Goal: Task Accomplishment & Management: Use online tool/utility

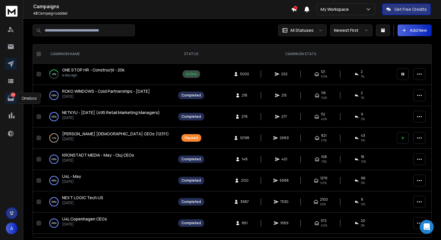
click at [9, 99] on icon at bounding box center [11, 98] width 6 height 5
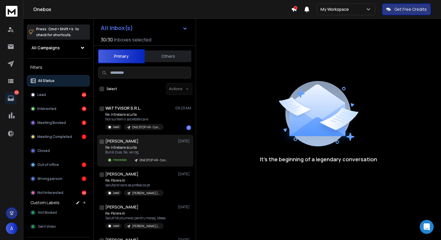
click at [168, 158] on div "ONE STOP HR - Construcții - 20k" at bounding box center [151, 160] width 40 height 6
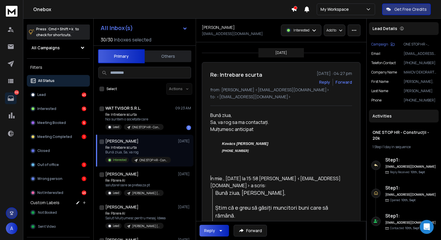
drag, startPoint x: 258, startPoint y: 151, endPoint x: 222, endPoint y: 146, distance: 36.9
click at [222, 146] on blockquote "Kov á cs [PERSON_NAME] [PHONE_NUMBER]" at bounding box center [285, 147] width 126 height 14
copy blockquote "Kov á cs [PERSON_NAME] [PHONE_NUMBER]"
click at [218, 107] on div "Re: Intrebare scurta [DATE] : 04:27 pm Reply Forward from: [PERSON_NAME] <[EMAI…" at bounding box center [282, 235] width 142 height 328
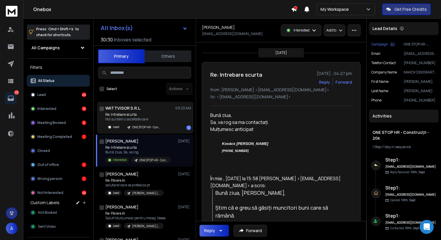
click at [134, 107] on h1 "WATTVISOR S.R.L." at bounding box center [123, 108] width 36 height 6
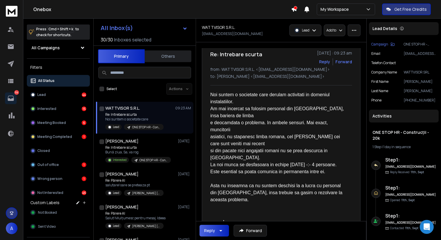
scroll to position [20, 0]
drag, startPoint x: 255, startPoint y: 72, endPoint x: 222, endPoint y: 71, distance: 33.0
click at [222, 71] on p "from: WATTVISOR S.R.L. <[EMAIL_ADDRESS][DOMAIN_NAME]>" at bounding box center [282, 70] width 142 height 6
copy p "WATTVISOR S.R.L."
